Goal: Task Accomplishment & Management: Use online tool/utility

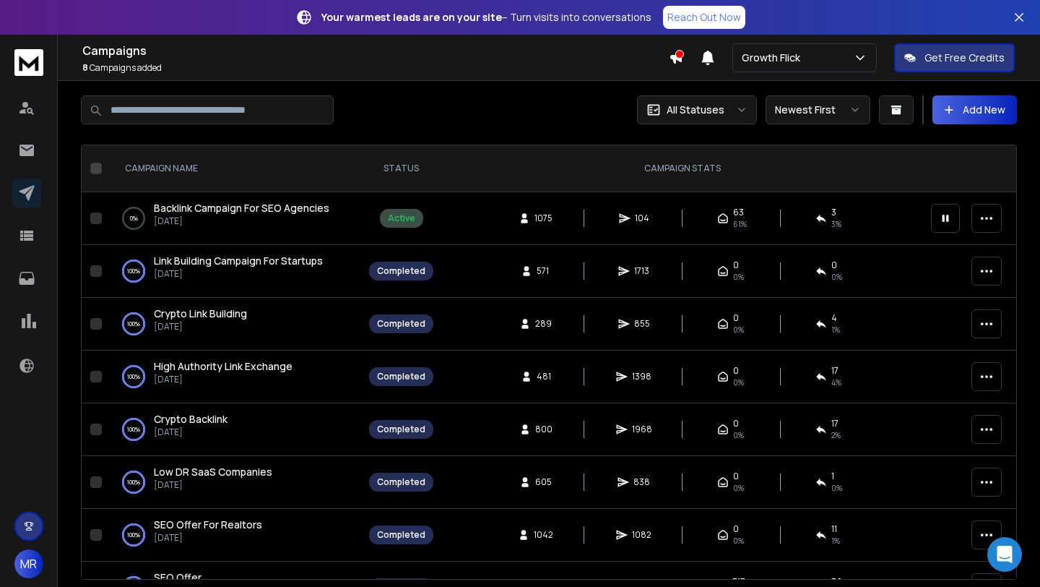
click at [220, 206] on span "Backlink Campaign For SEO Agencies" at bounding box center [242, 208] width 176 height 14
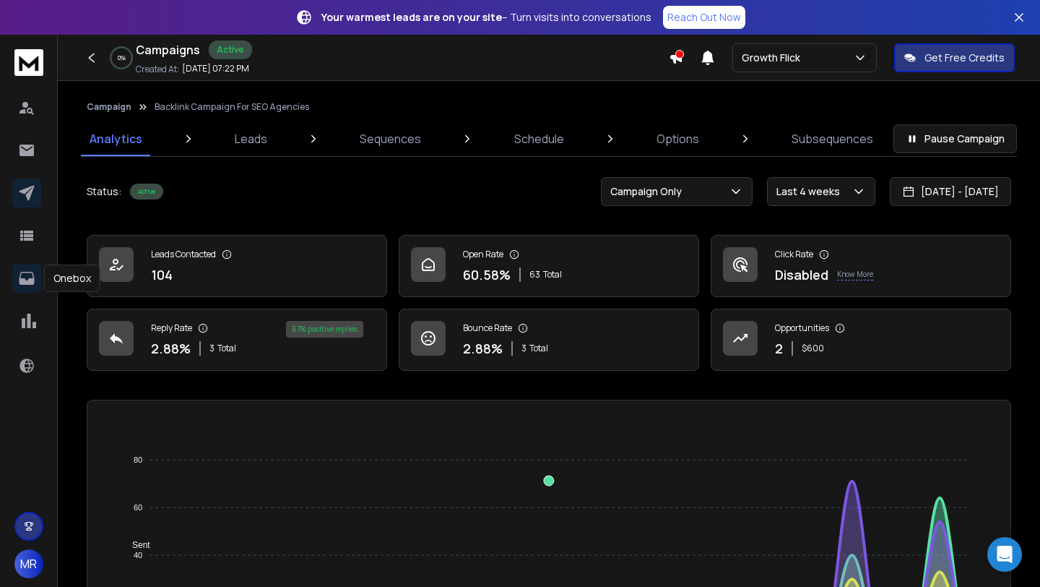
click at [26, 282] on icon at bounding box center [26, 278] width 15 height 13
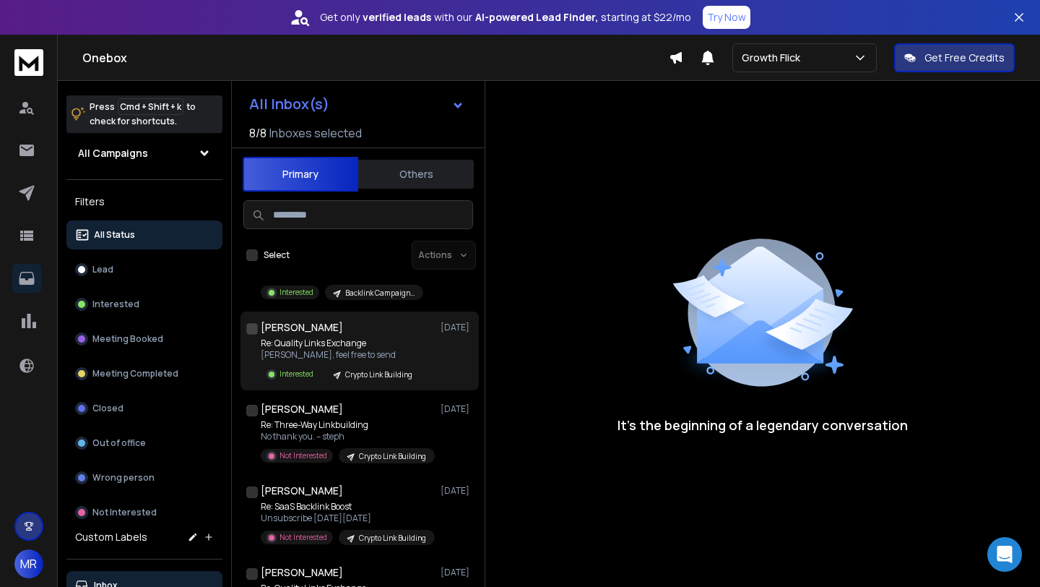
scroll to position [144, 0]
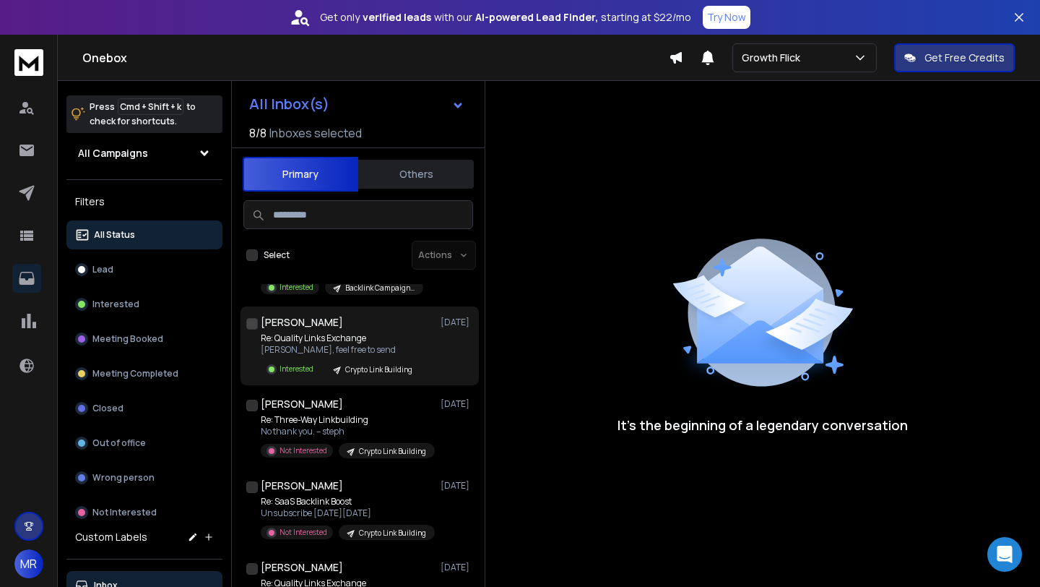
click at [324, 336] on p "Re: Quality Links Exchange" at bounding box center [341, 338] width 160 height 12
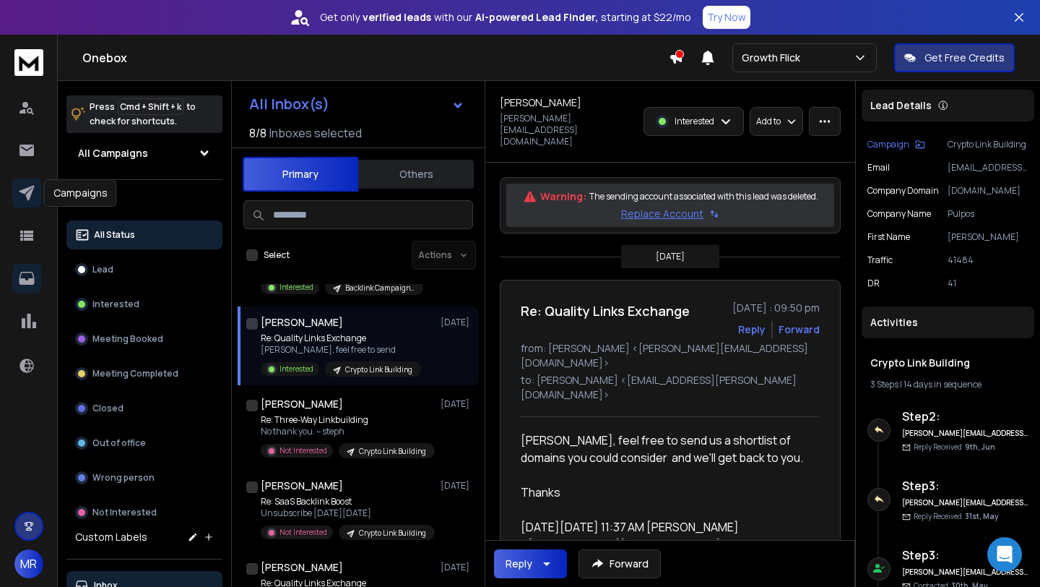
click at [17, 178] on link at bounding box center [26, 192] width 29 height 29
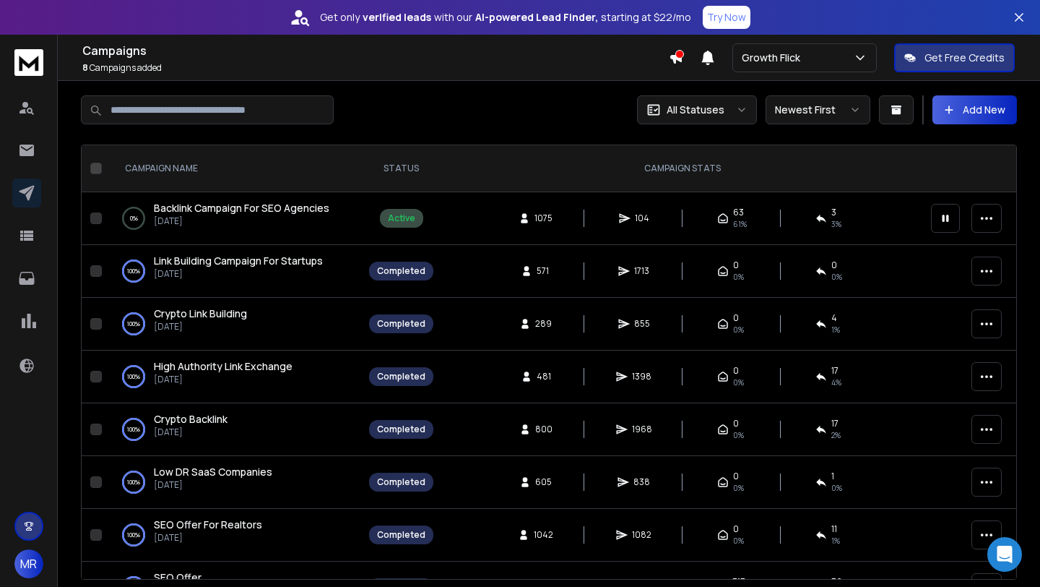
click at [238, 215] on link "Backlink Campaign For SEO Agencies" at bounding box center [242, 208] width 176 height 14
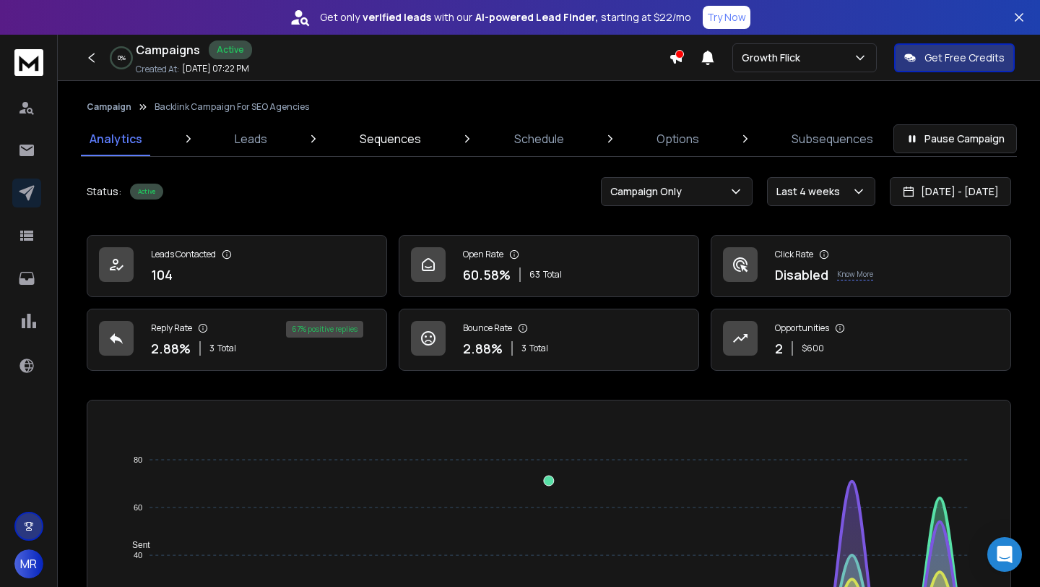
click at [386, 139] on p "Sequences" at bounding box center [390, 138] width 61 height 17
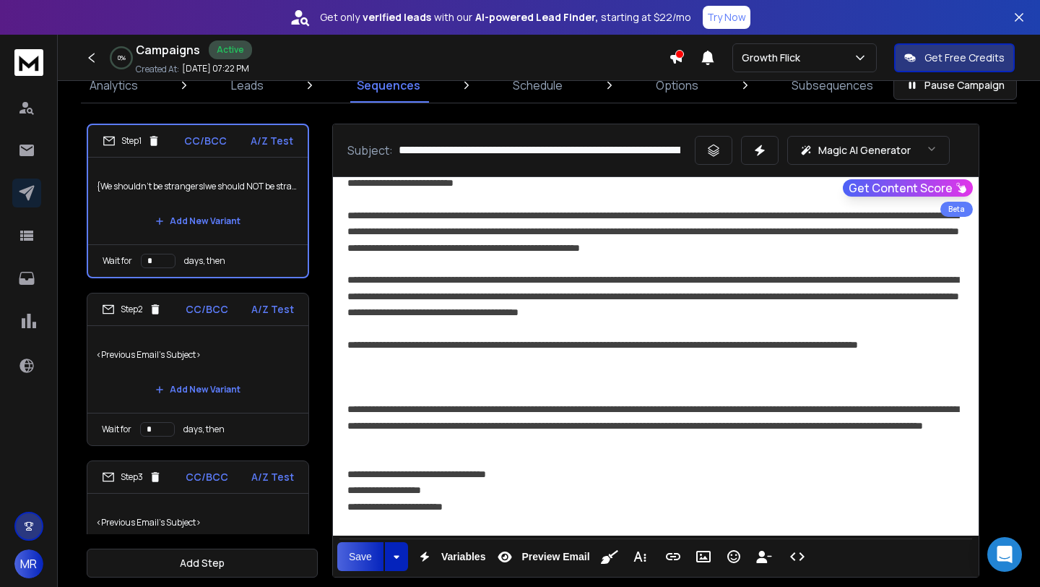
scroll to position [64, 0]
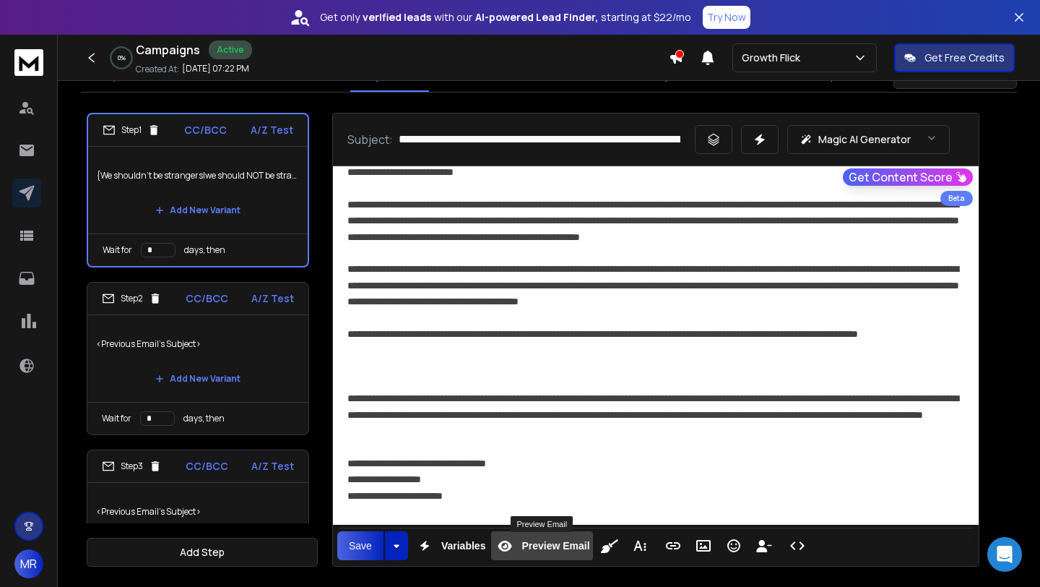
click at [533, 551] on span "Preview Email" at bounding box center [556, 546] width 74 height 12
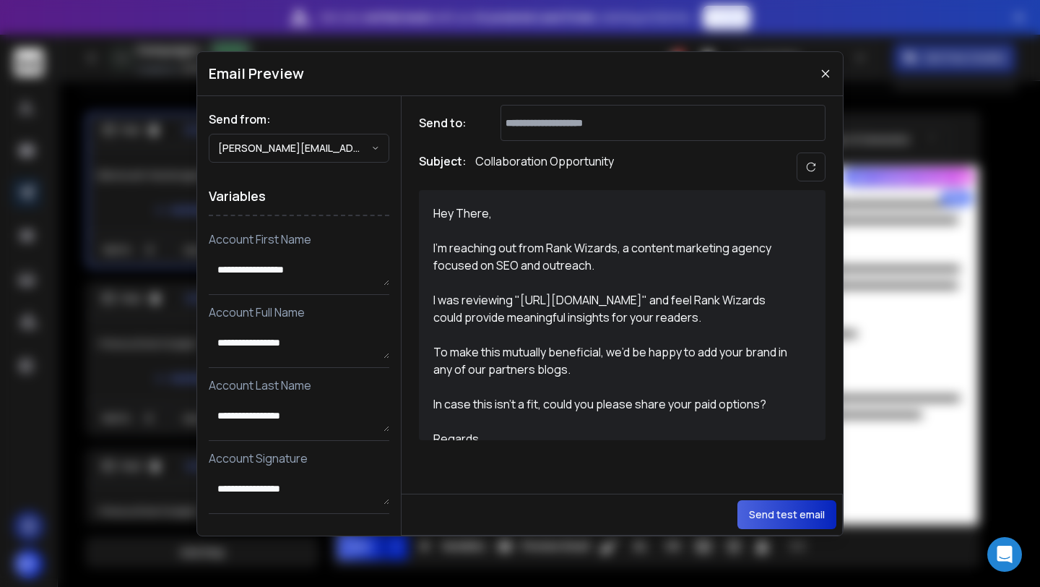
scroll to position [59, 0]
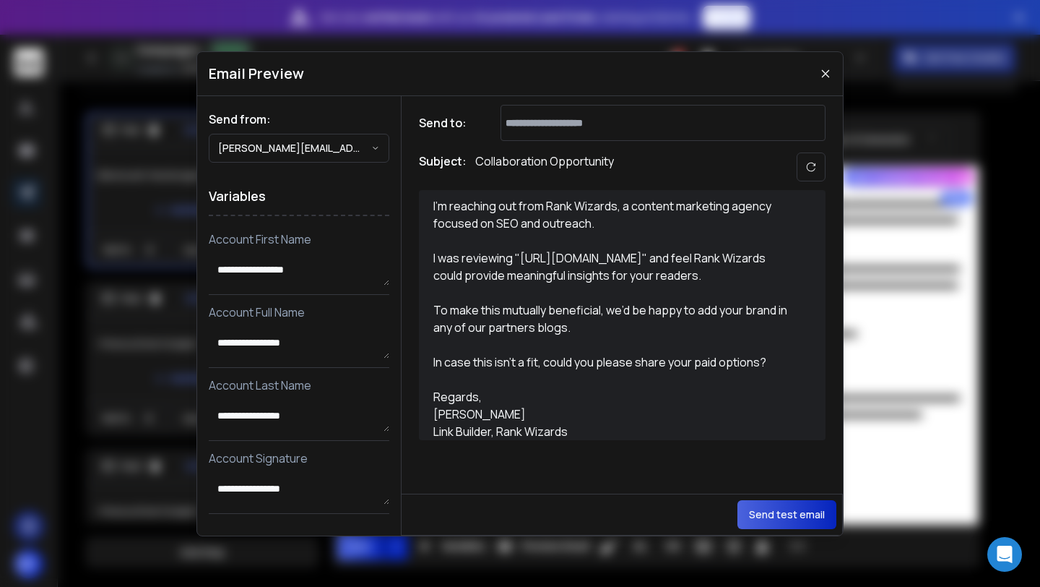
click at [827, 69] on icon at bounding box center [826, 74] width 12 height 12
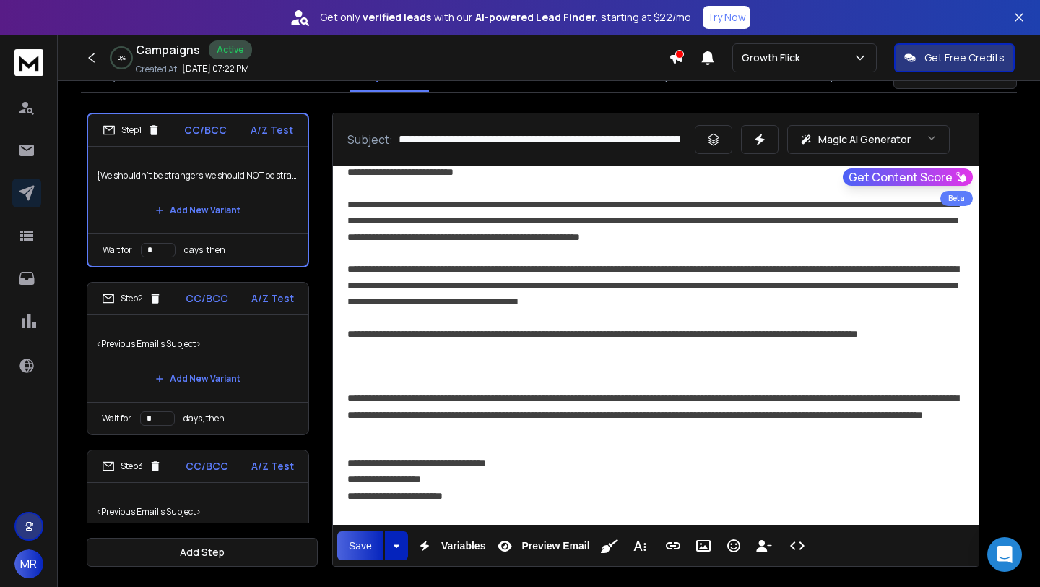
click at [150, 344] on p "<Previous Email's Subject>" at bounding box center [198, 344] width 204 height 40
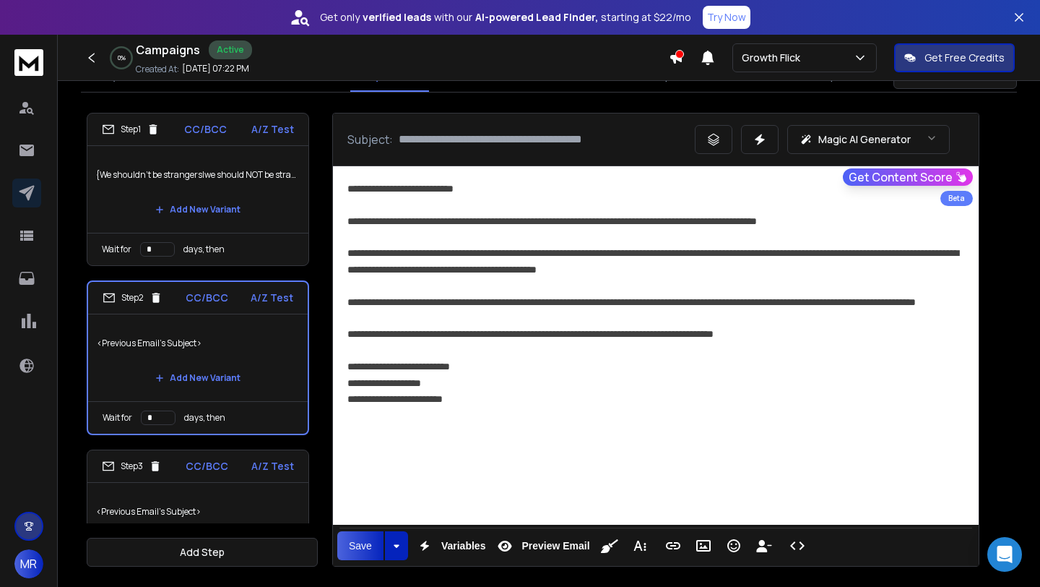
scroll to position [46, 0]
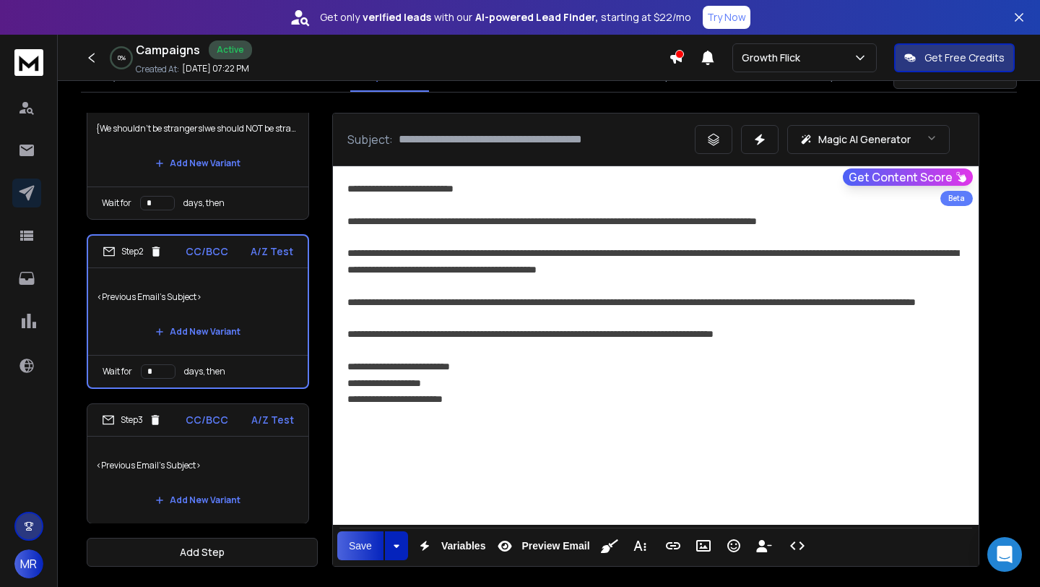
click at [120, 472] on p "<Previous Email's Subject>" at bounding box center [198, 465] width 204 height 40
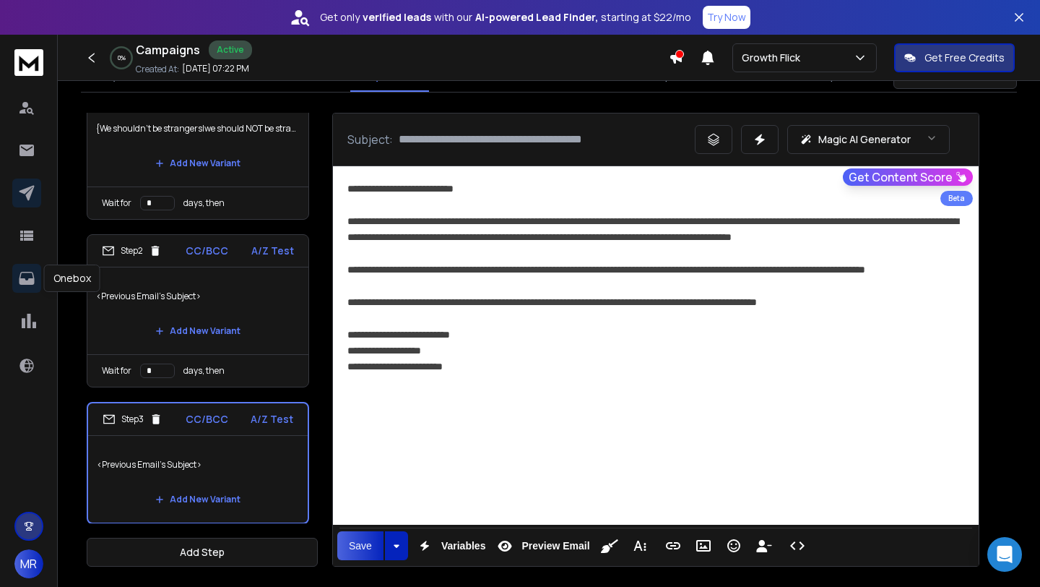
click at [34, 272] on icon at bounding box center [26, 278] width 17 height 17
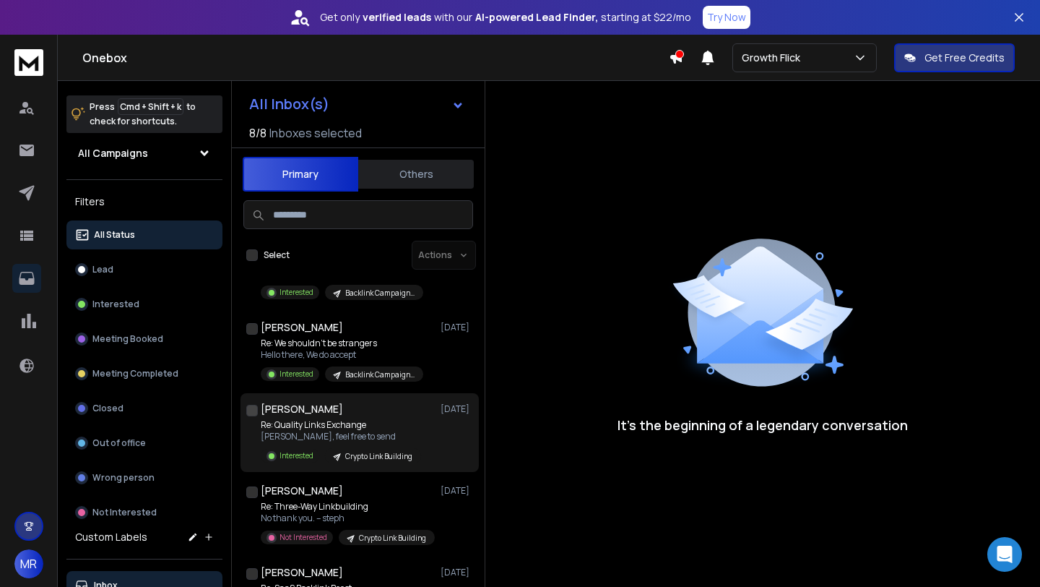
scroll to position [82, 0]
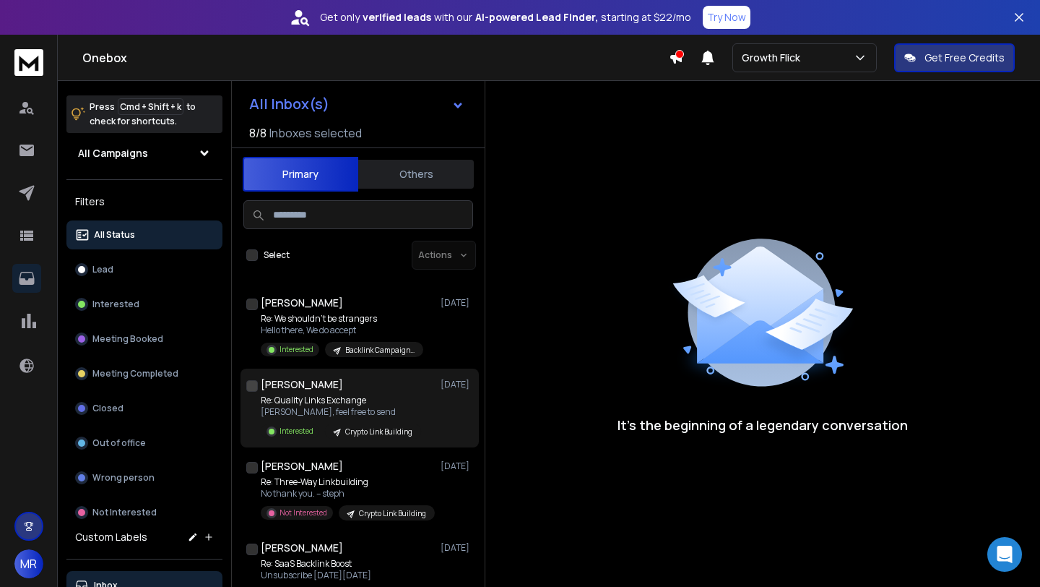
click at [273, 417] on p "[PERSON_NAME], feel free to send" at bounding box center [341, 412] width 160 height 12
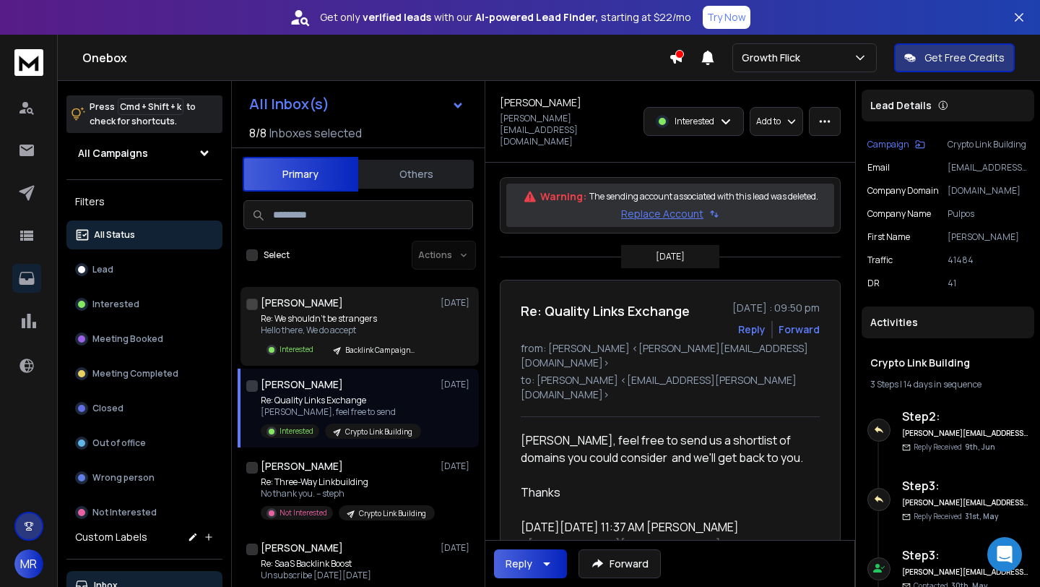
scroll to position [0, 0]
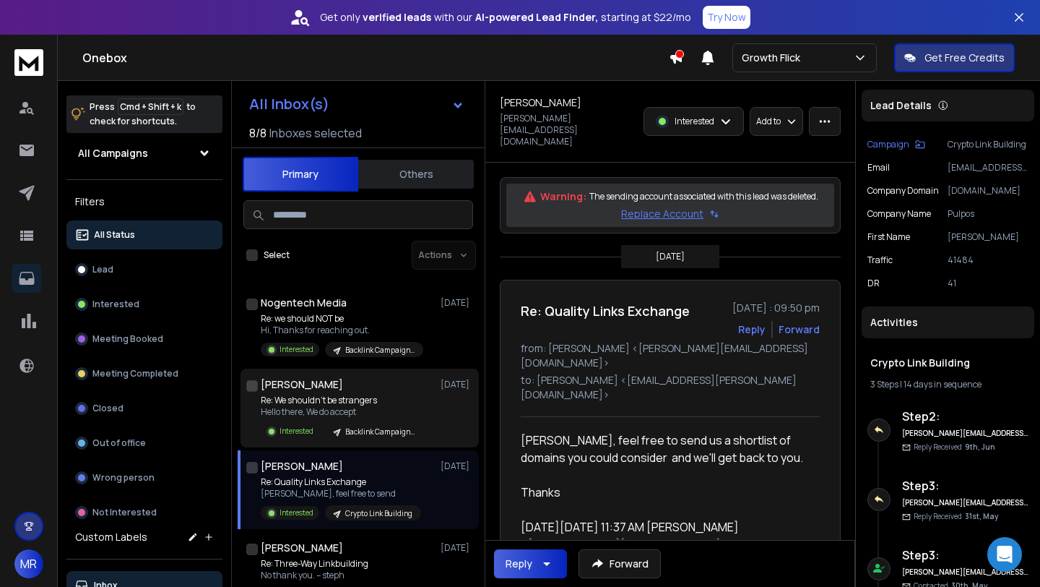
click at [322, 394] on div "Aashish Pahwa 08 Sep Re: We shouldn't be strangers Hello there, We do accept In…" at bounding box center [367, 407] width 212 height 61
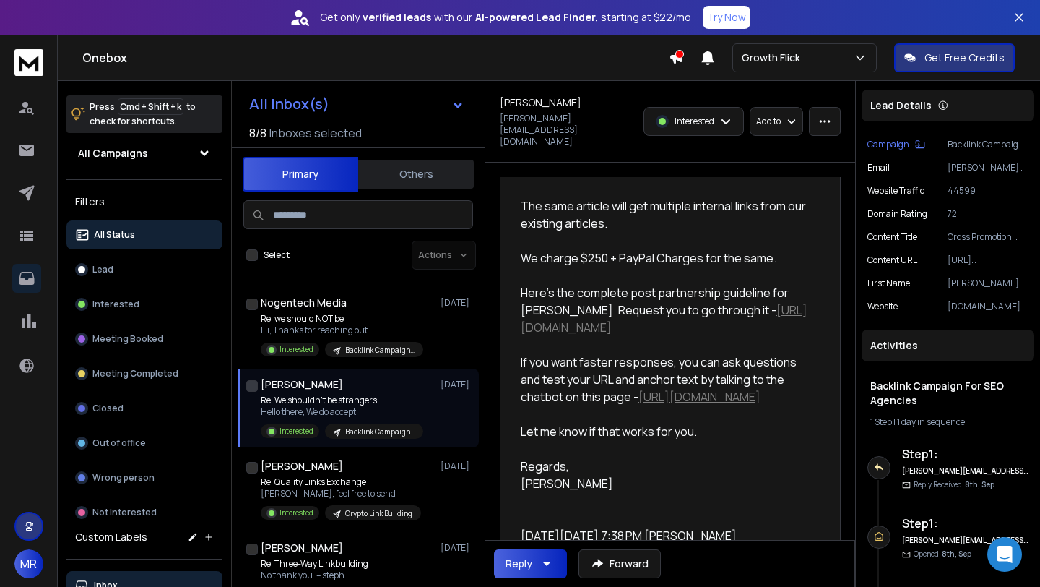
scroll to position [321, 0]
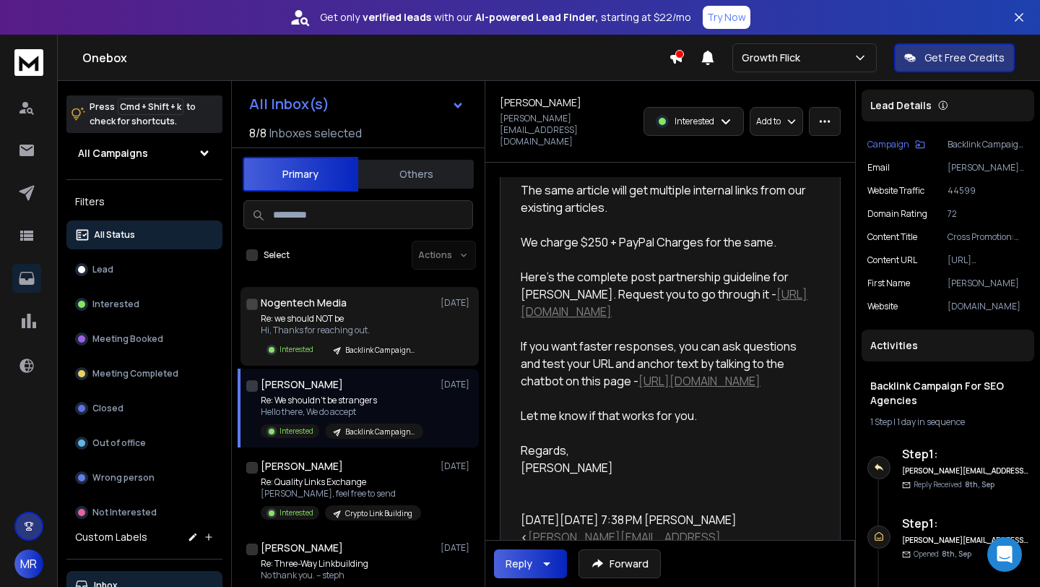
click at [316, 310] on div "Nogentech Media 08 Sep Re: we should NOT be Hi, Thanks for reaching out. Intere…" at bounding box center [367, 326] width 212 height 61
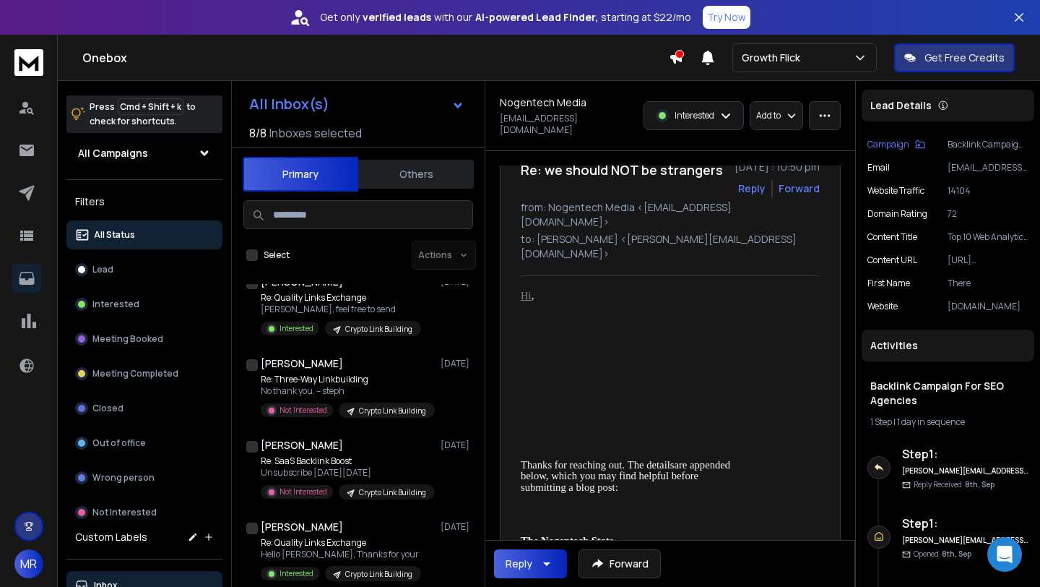
scroll to position [176, 0]
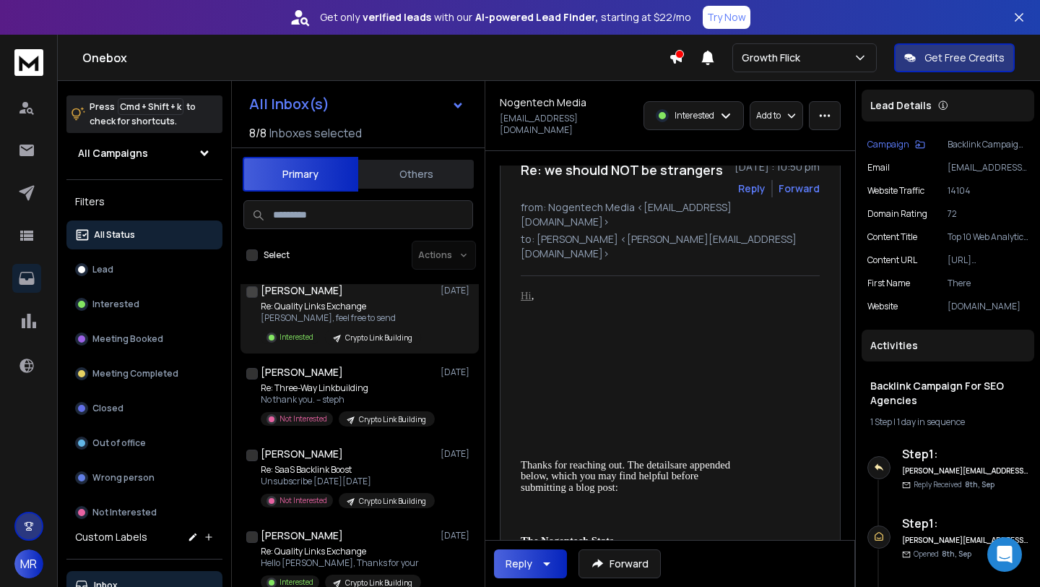
click at [334, 318] on p "[PERSON_NAME], feel free to send" at bounding box center [341, 318] width 160 height 12
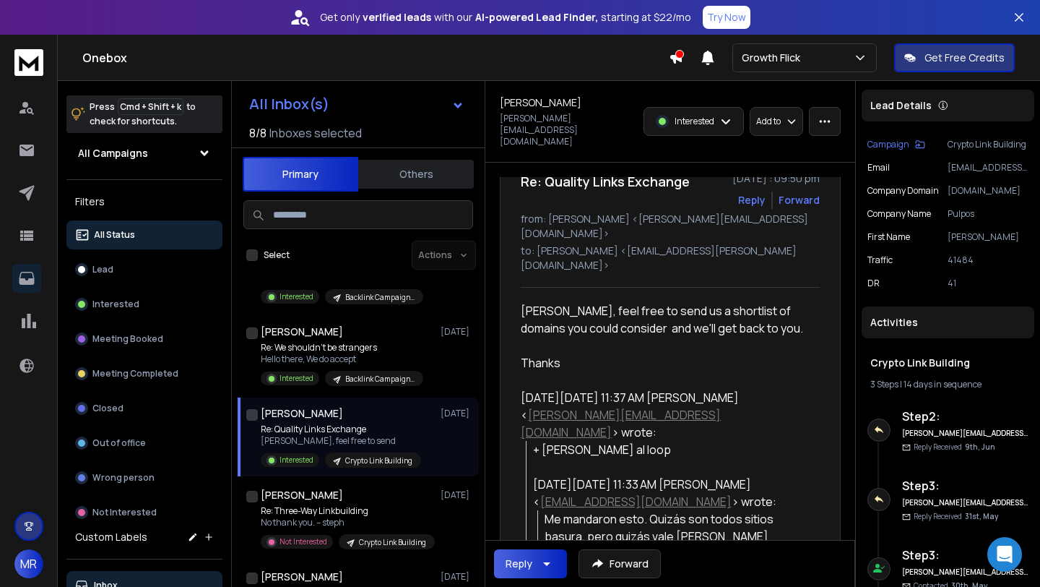
scroll to position [0, 0]
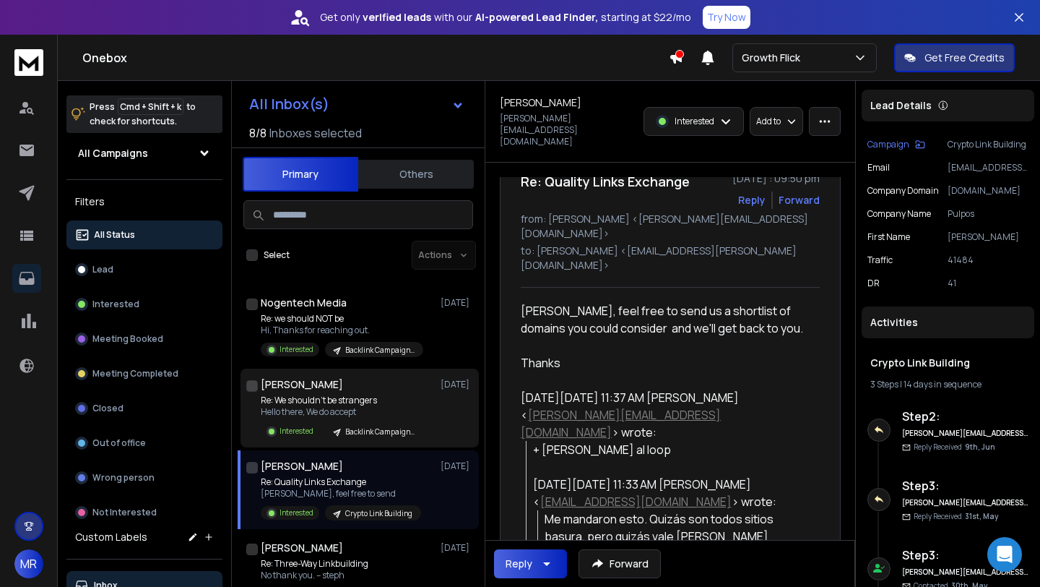
click at [327, 401] on p "Re: We shouldn't be strangers" at bounding box center [342, 401] width 163 height 12
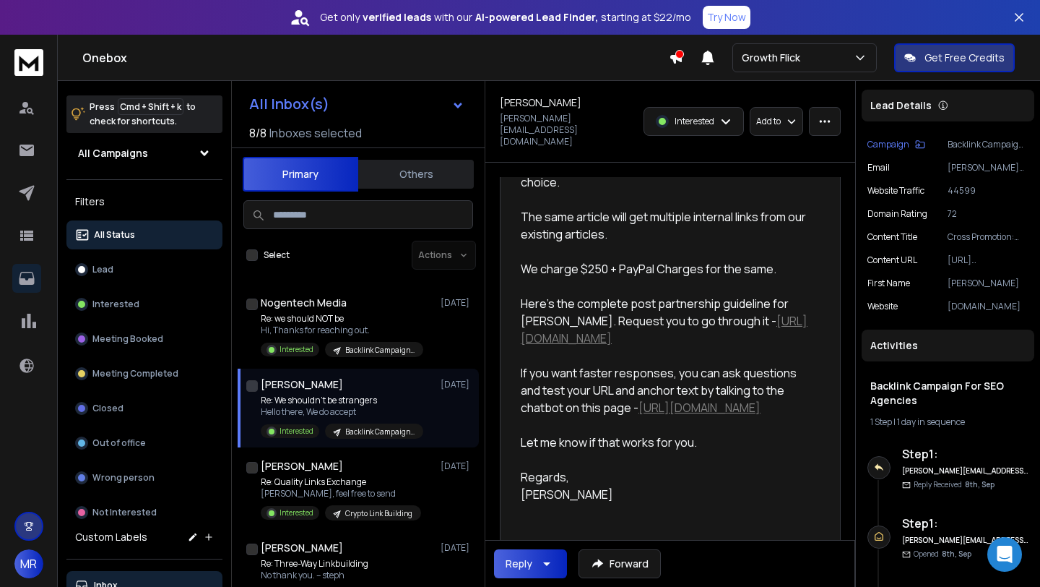
scroll to position [289, 0]
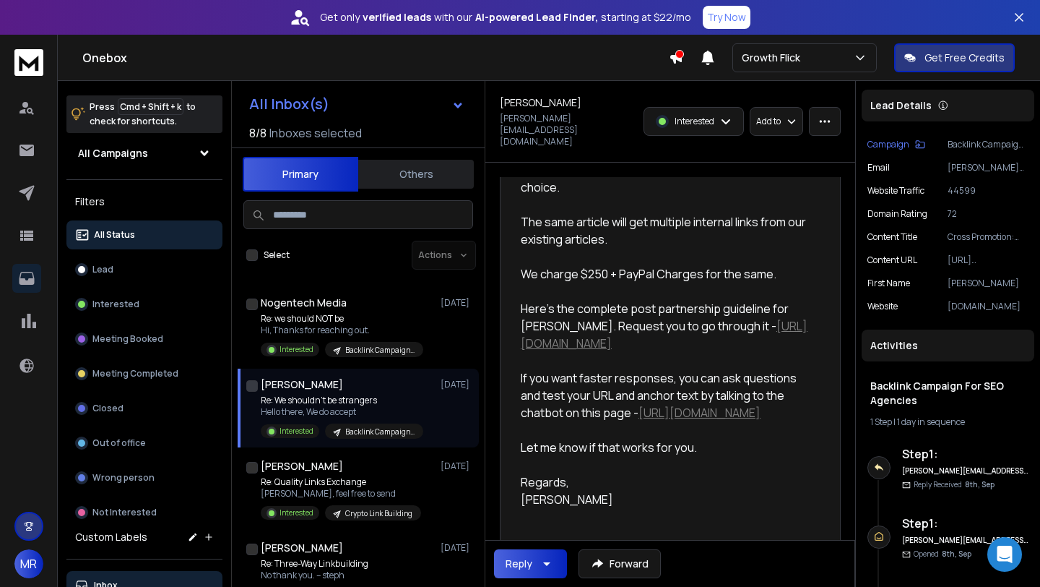
click at [639, 405] on link "https://www.feedough.com/partner-with-feedough/" at bounding box center [700, 413] width 122 height 16
